Goal: Communication & Community: Answer question/provide support

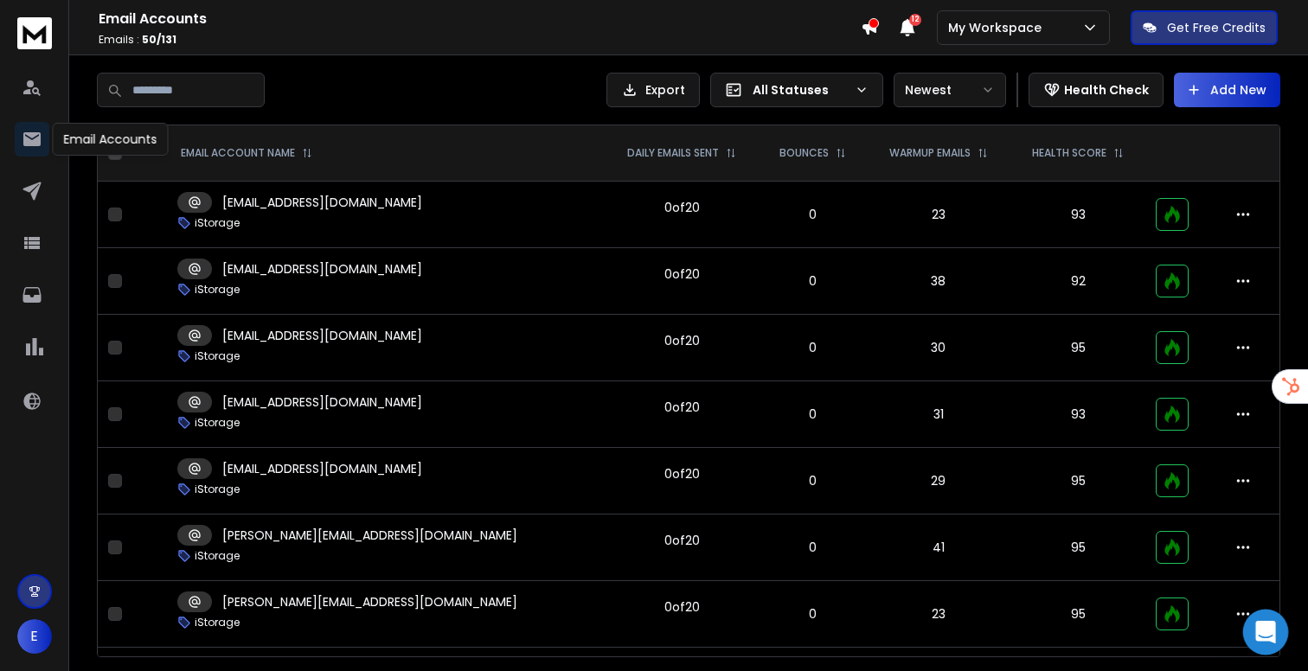
click at [1285, 638] on body "Get only verified leads with our AI-powered Lead Finder, starting at $22/mo Try…" at bounding box center [654, 335] width 1308 height 671
click at [1259, 643] on div "Open Intercom Messenger" at bounding box center [1266, 633] width 46 height 46
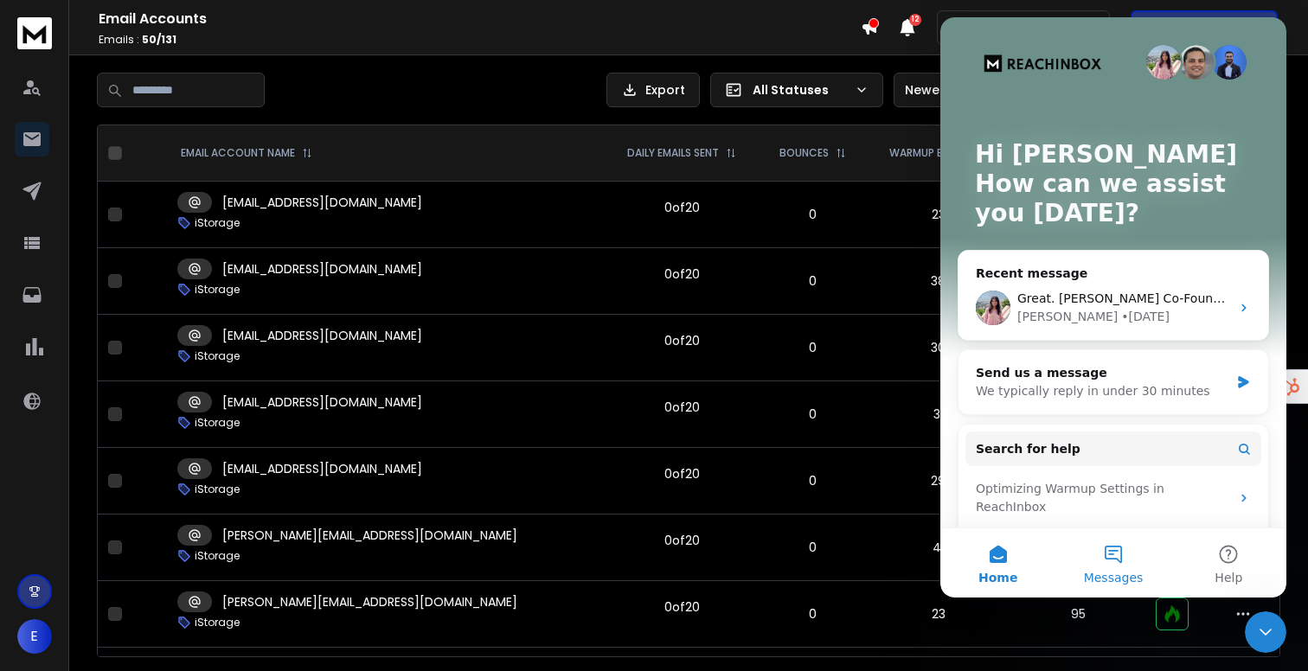
click at [1138, 558] on button "Messages" at bounding box center [1112, 563] width 115 height 69
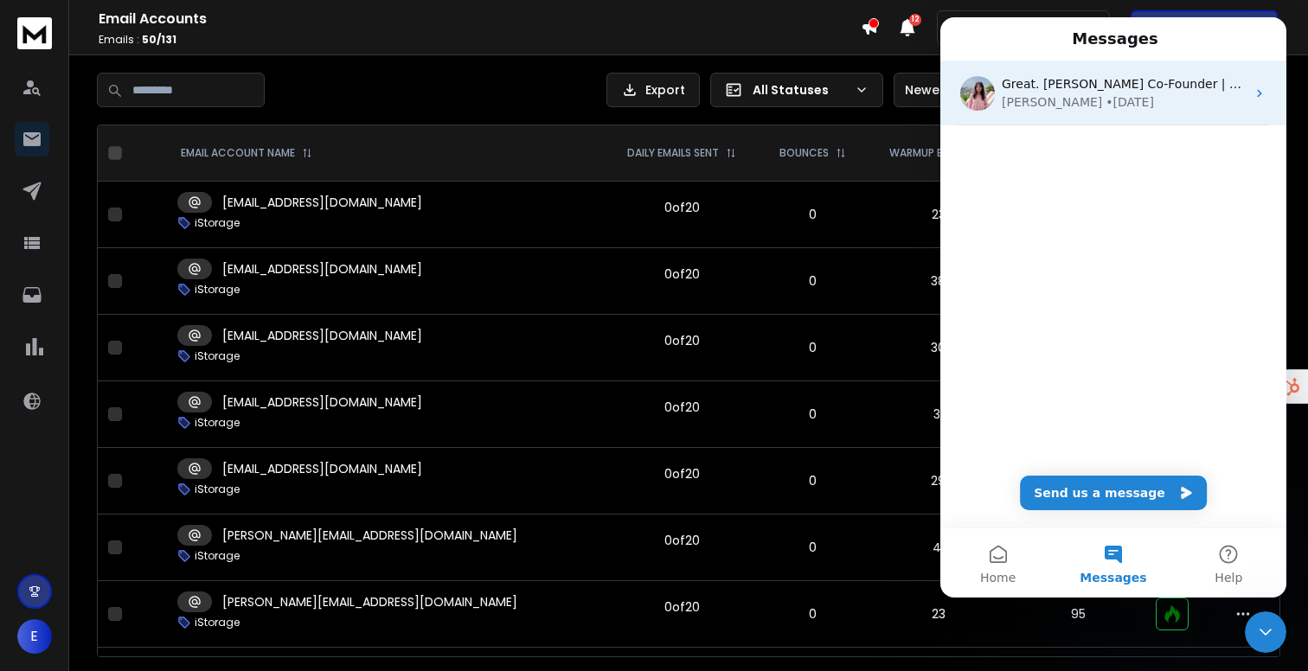
click at [1161, 97] on div "[PERSON_NAME] • [DATE]" at bounding box center [1124, 102] width 244 height 18
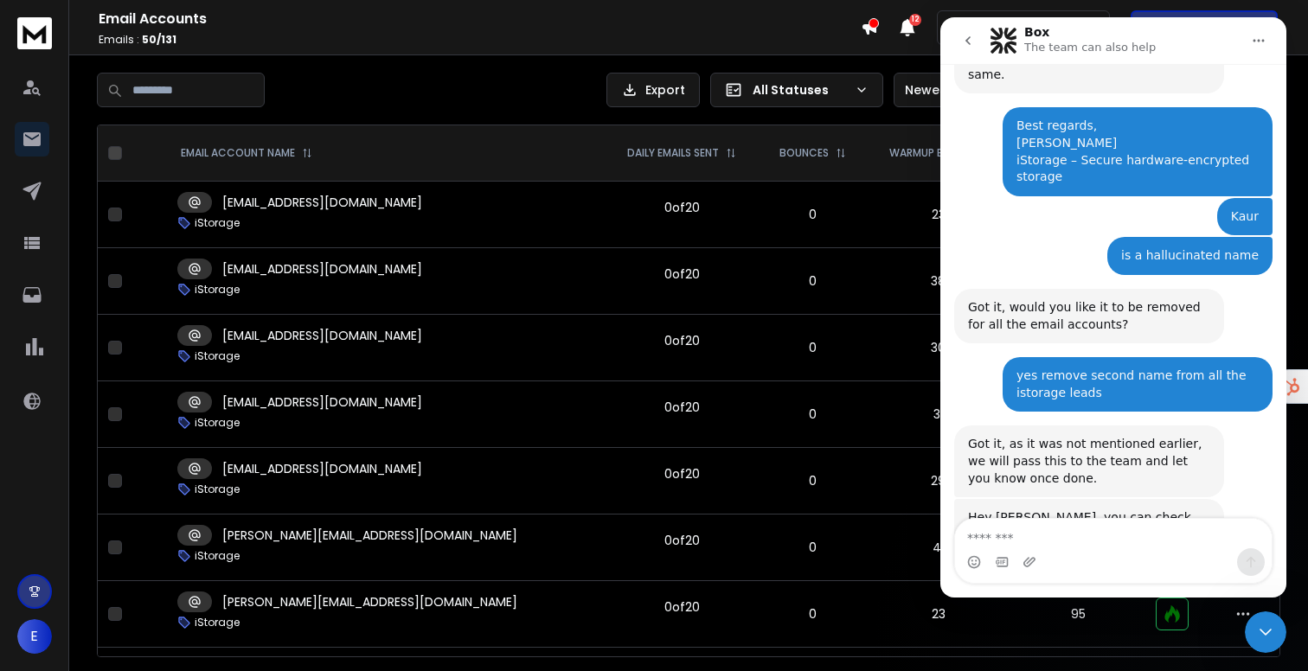
click at [1151, 543] on textarea "Message…" at bounding box center [1113, 533] width 317 height 29
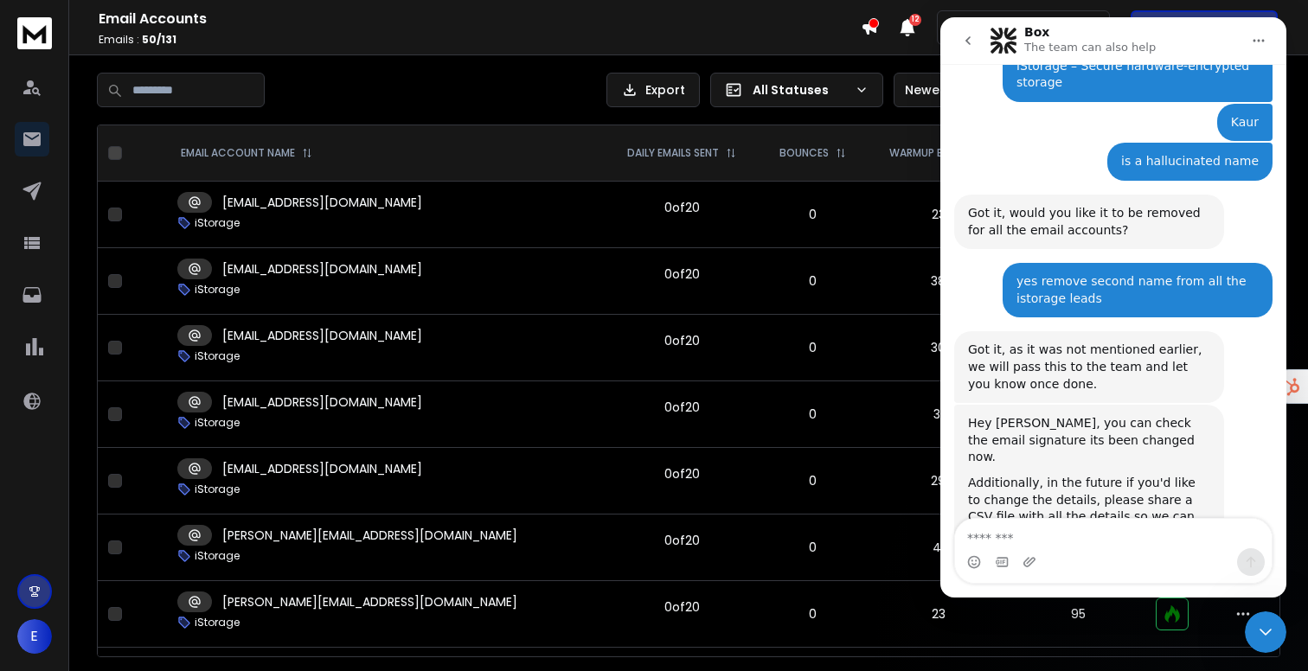
scroll to position [30182, 0]
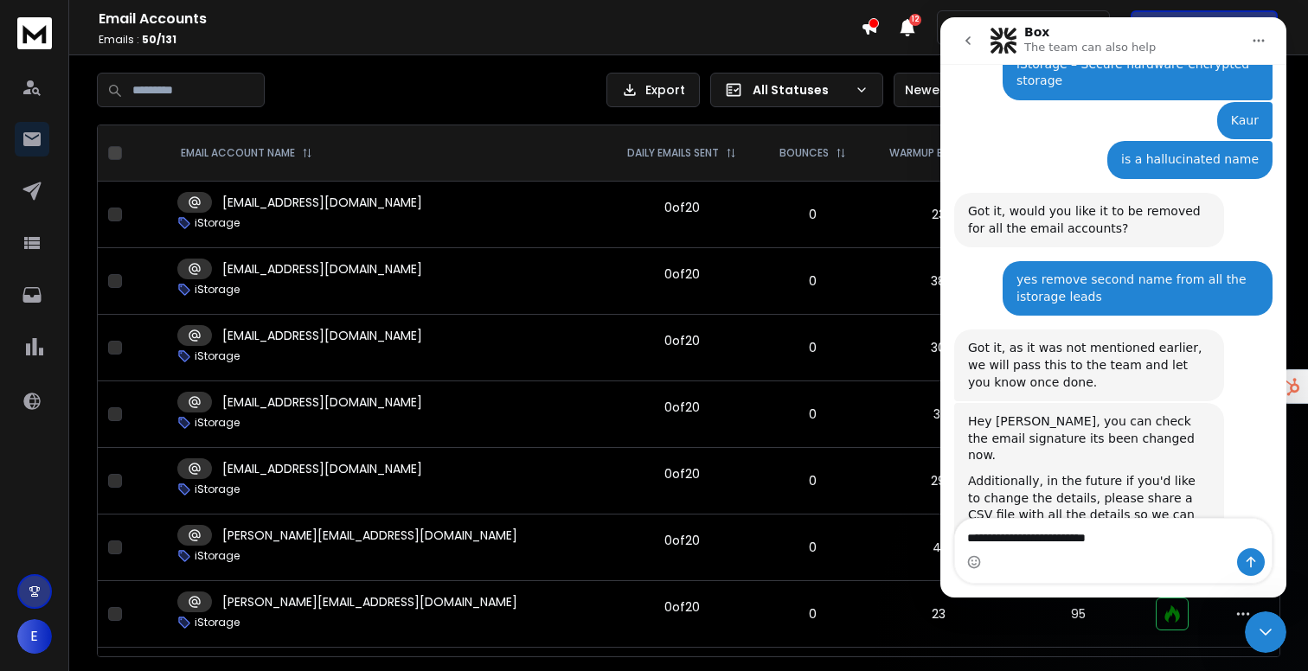
type textarea "**********"
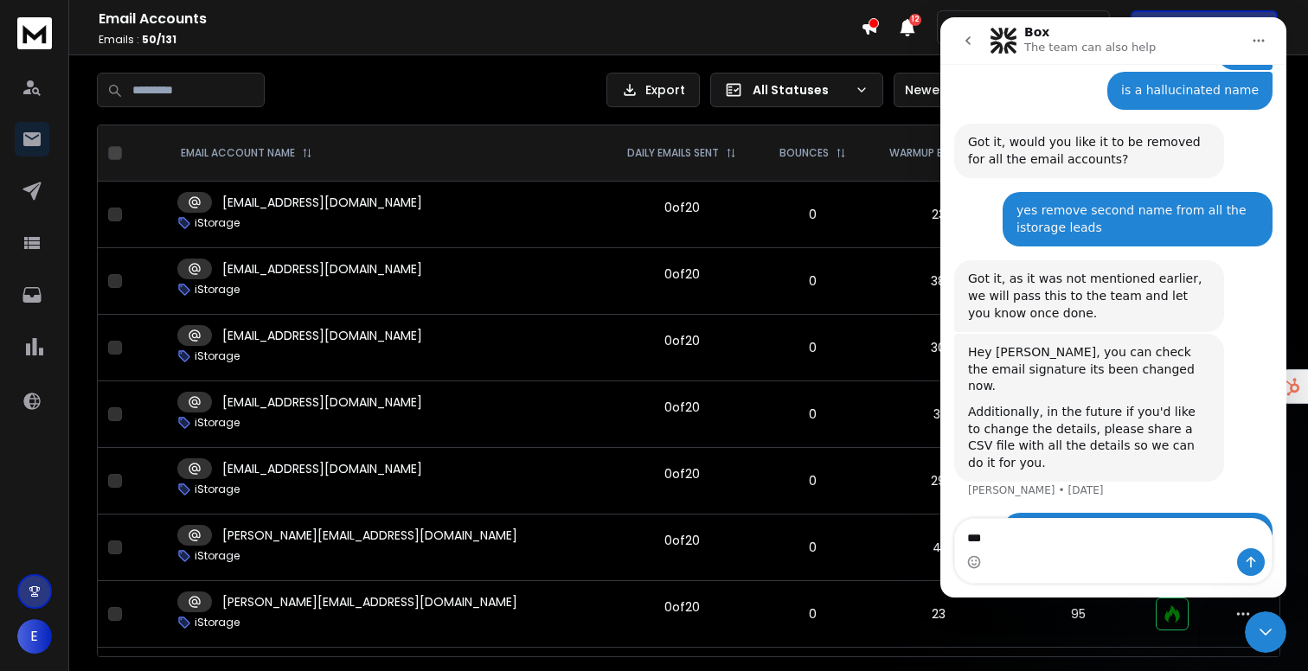
scroll to position [30257, 0]
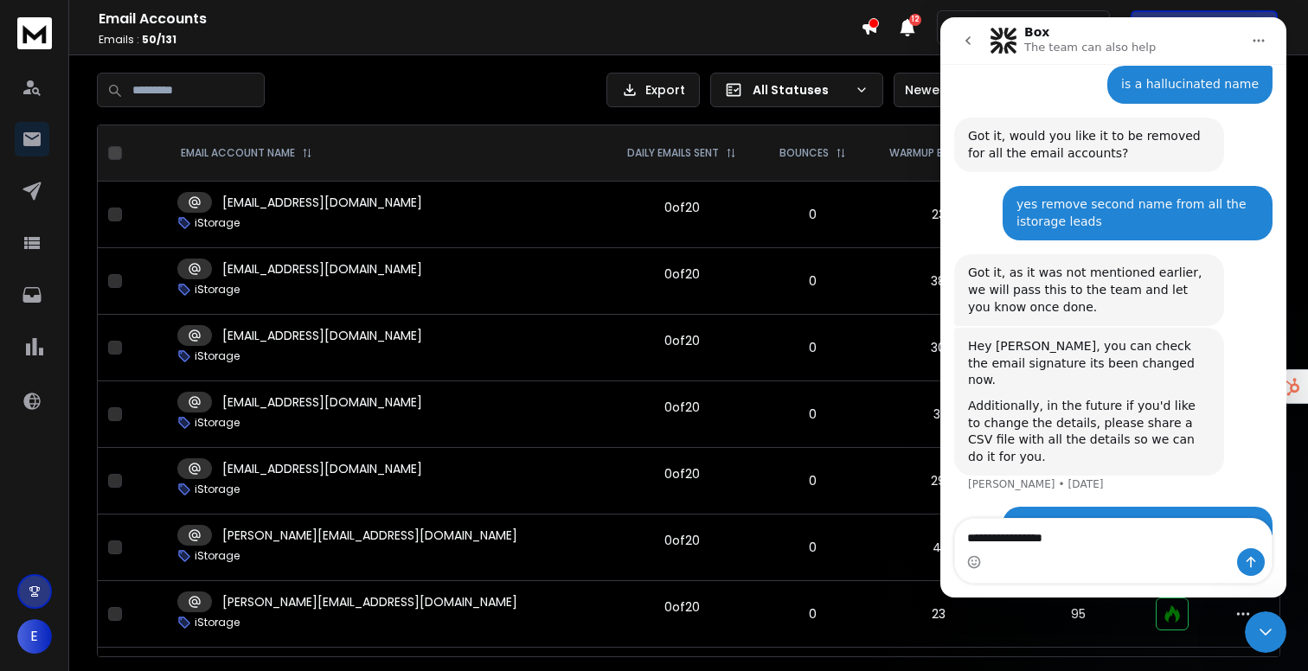
type textarea "**********"
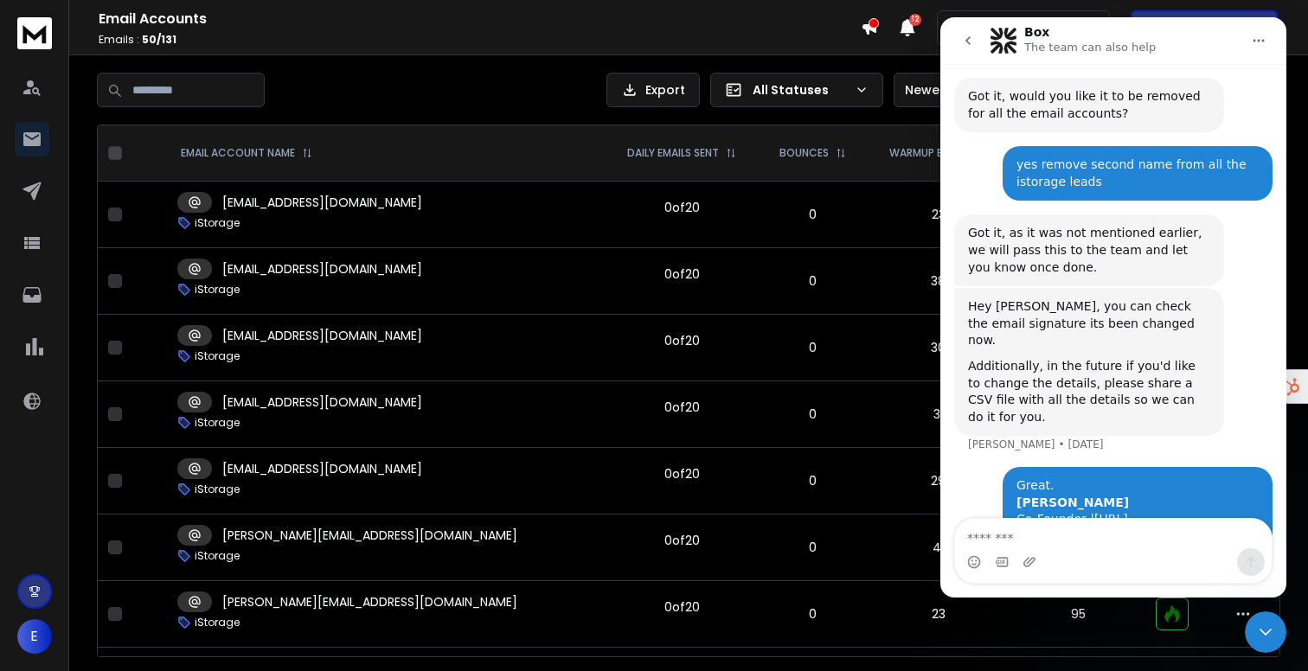
click at [1267, 627] on icon "Close Intercom Messenger" at bounding box center [1265, 632] width 21 height 21
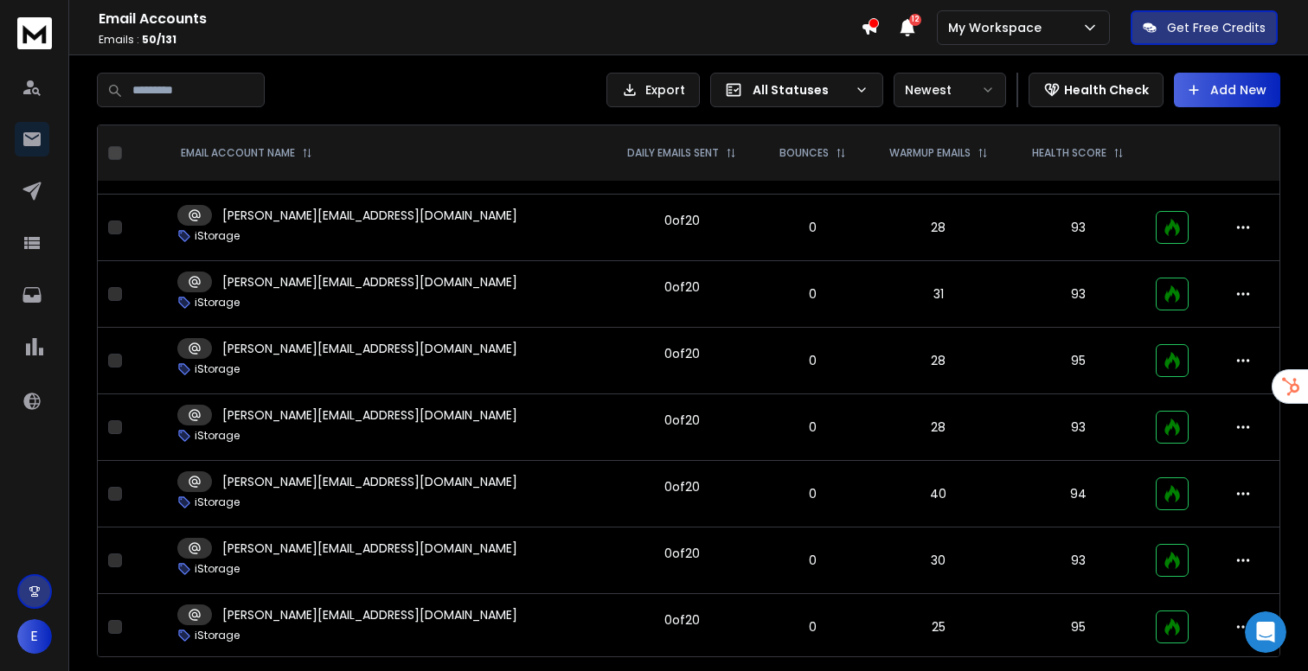
scroll to position [0, 0]
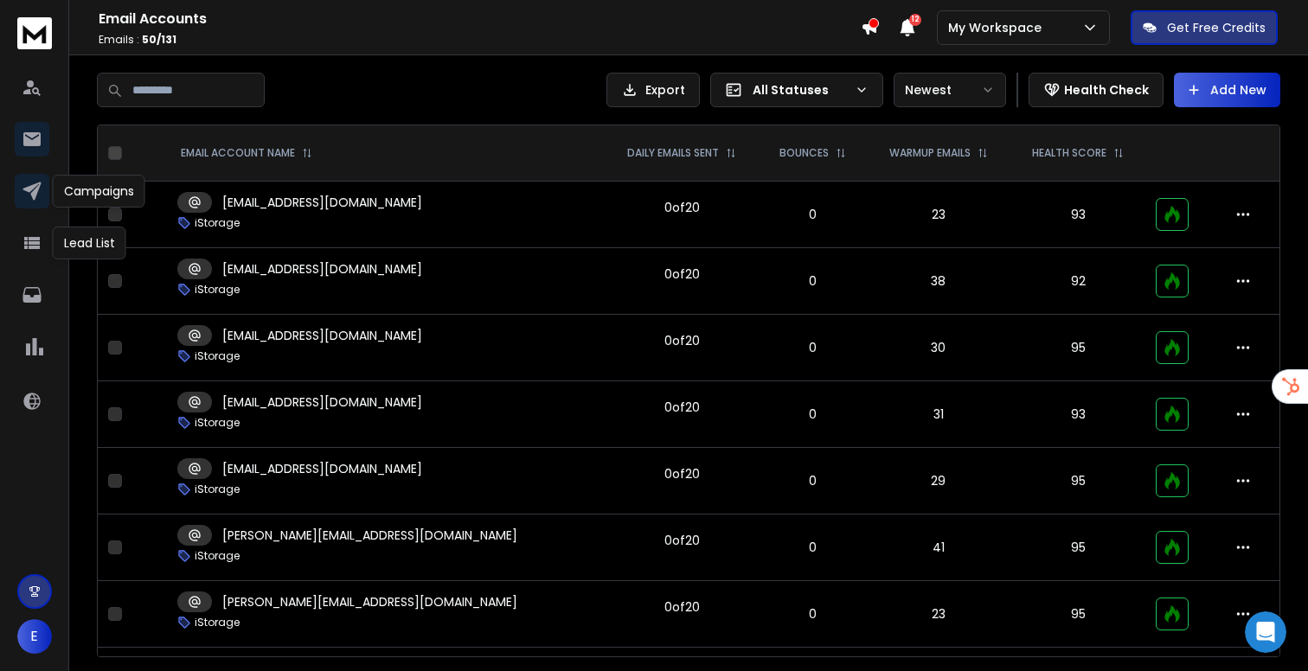
click at [31, 191] on icon at bounding box center [32, 191] width 21 height 21
